Goal: Navigation & Orientation: Find specific page/section

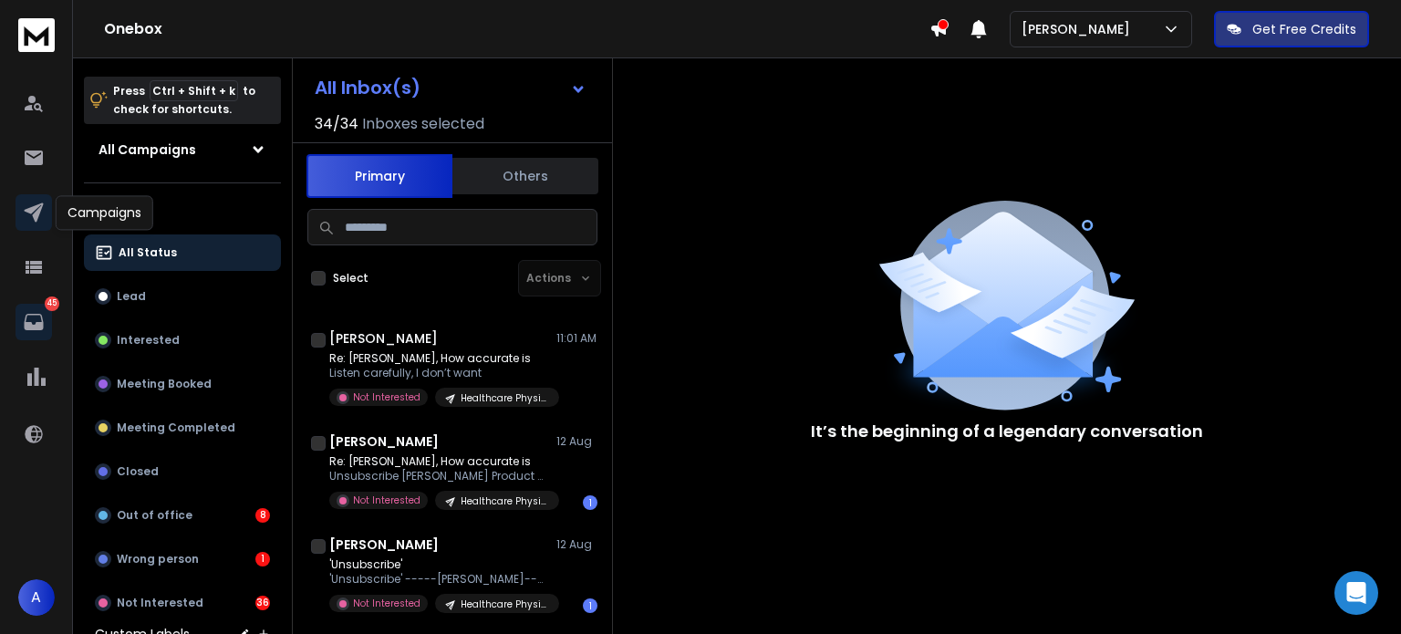
click at [33, 204] on icon at bounding box center [34, 213] width 22 height 22
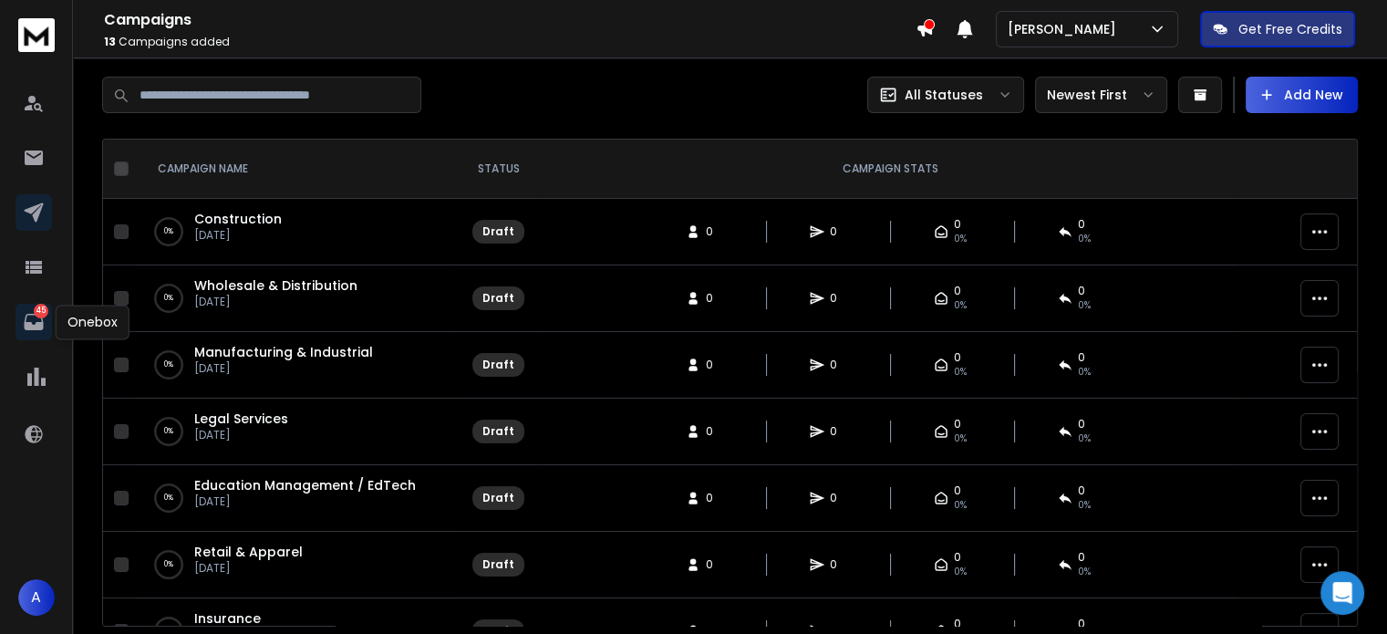
click at [26, 314] on icon at bounding box center [33, 322] width 19 height 16
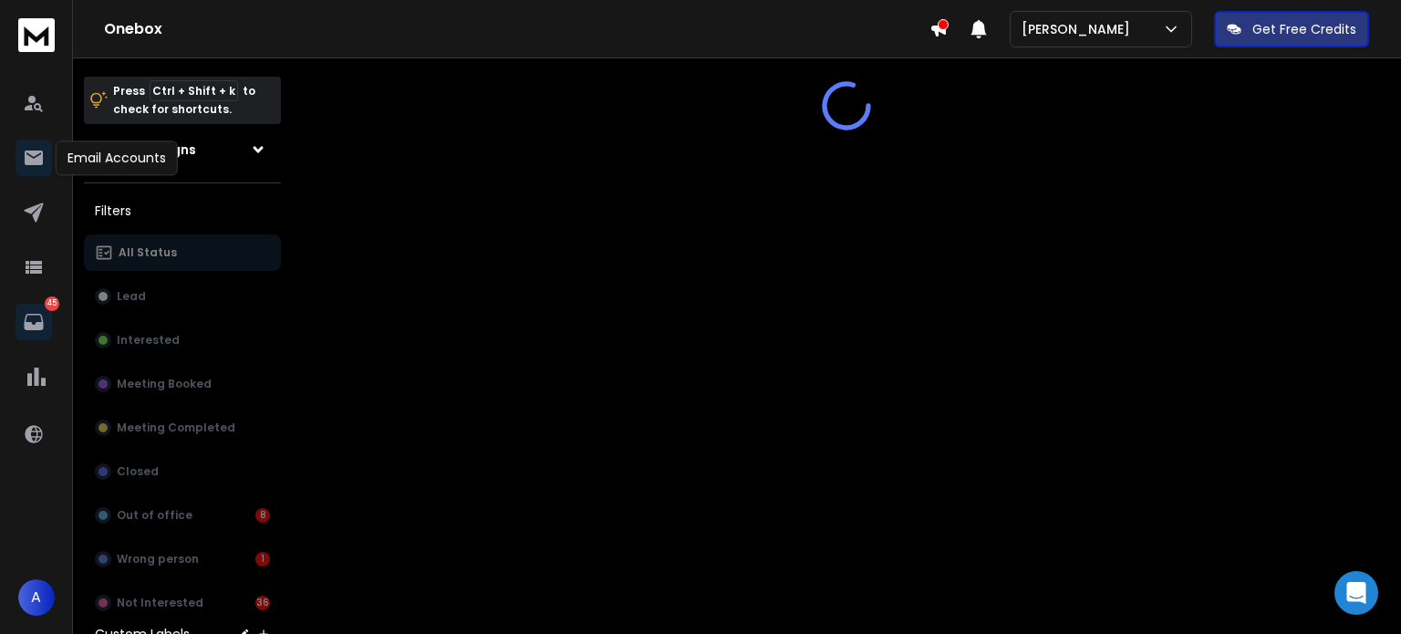
click at [40, 155] on icon at bounding box center [34, 157] width 18 height 15
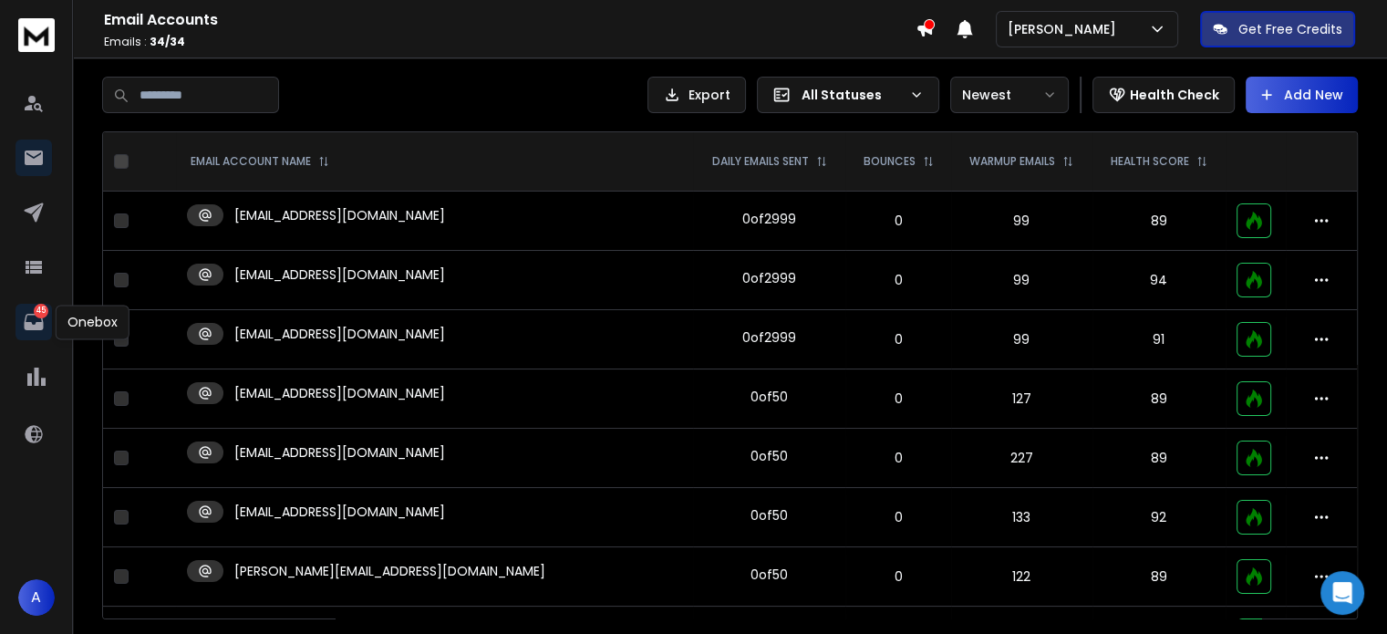
click at [32, 322] on icon at bounding box center [34, 322] width 22 height 22
